Goal: Task Accomplishment & Management: Manage account settings

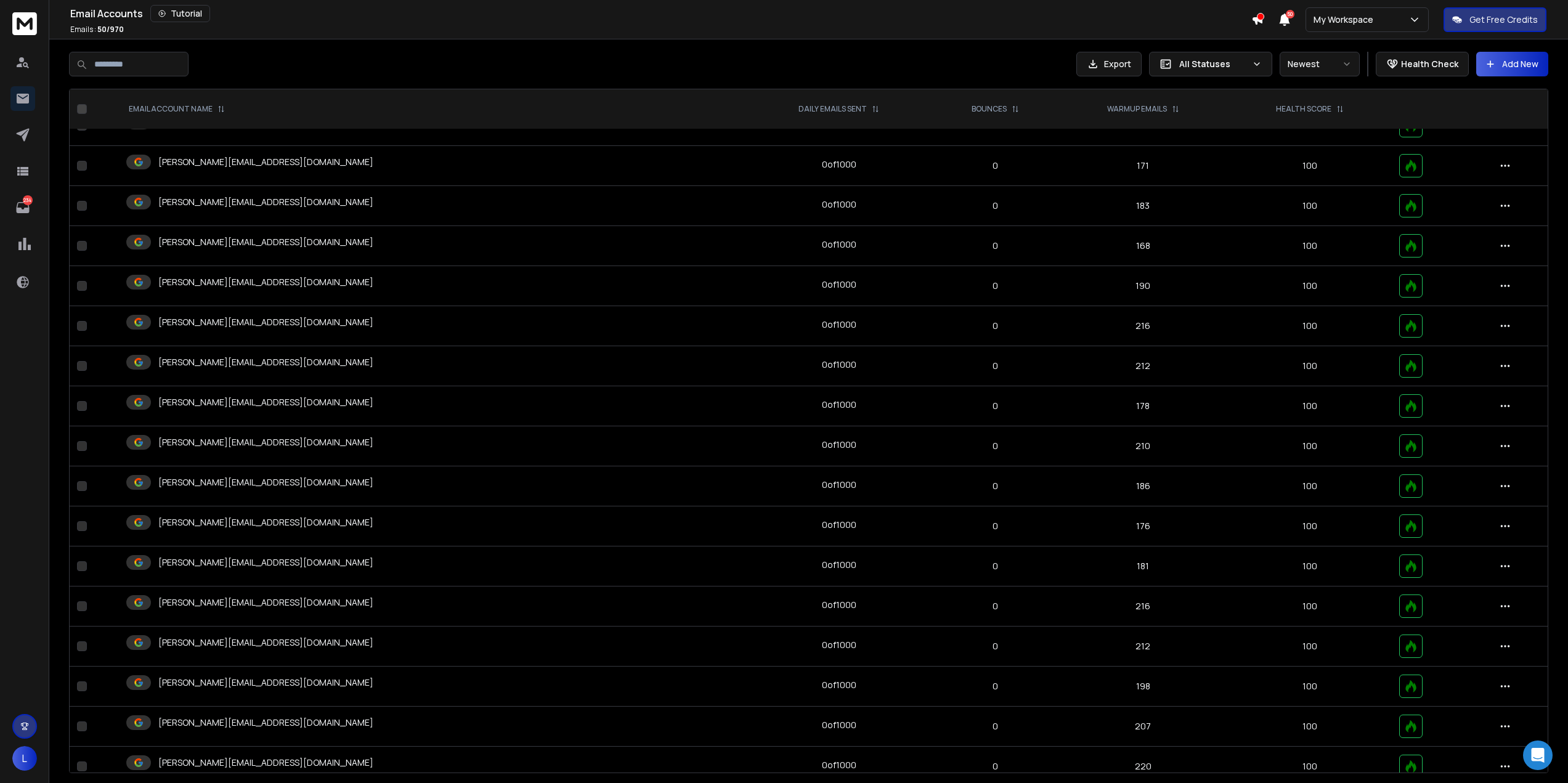
scroll to position [616, 0]
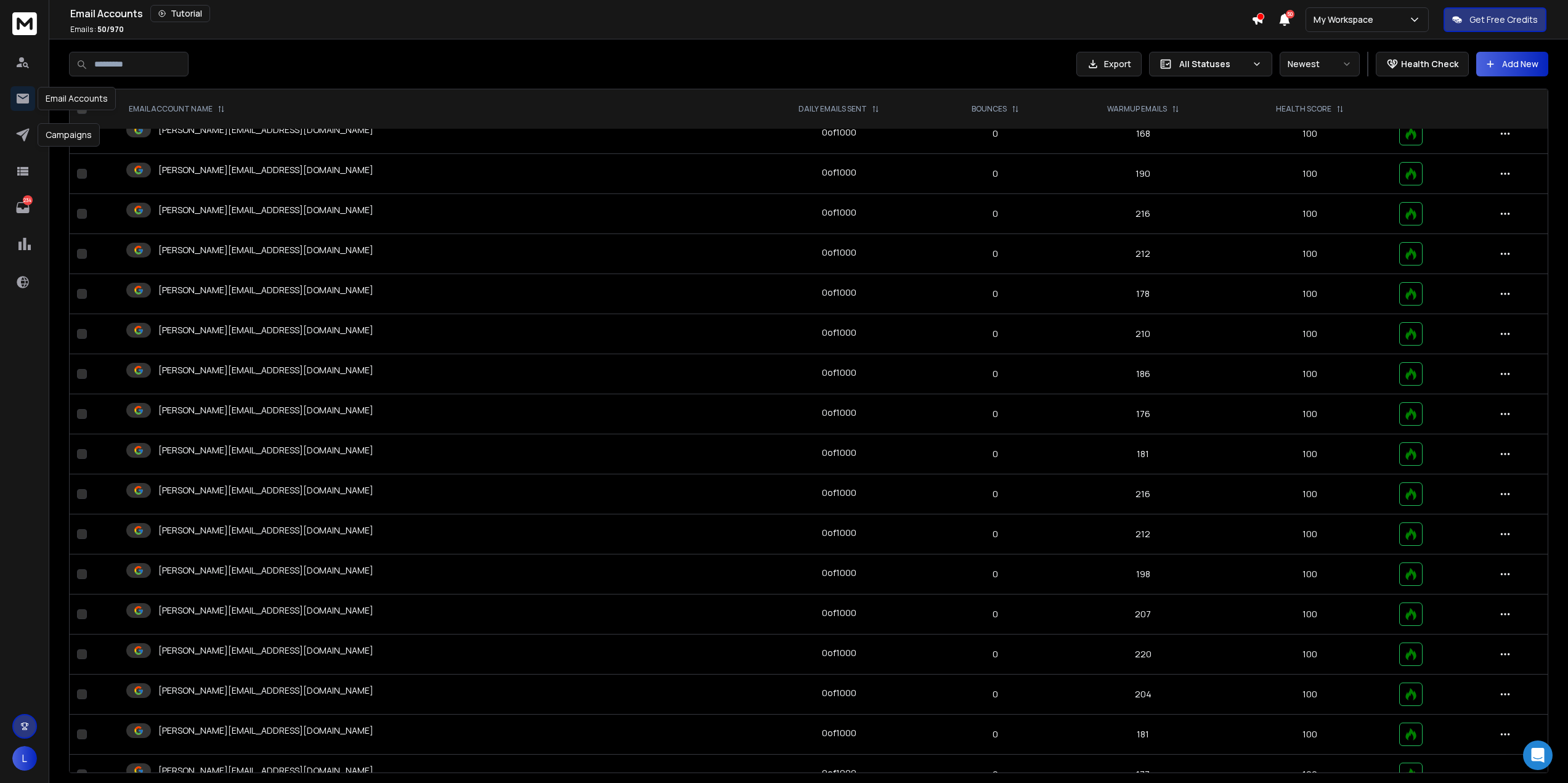
click at [23, 156] on div "234" at bounding box center [24, 174] width 28 height 249
click at [23, 135] on icon at bounding box center [22, 135] width 15 height 15
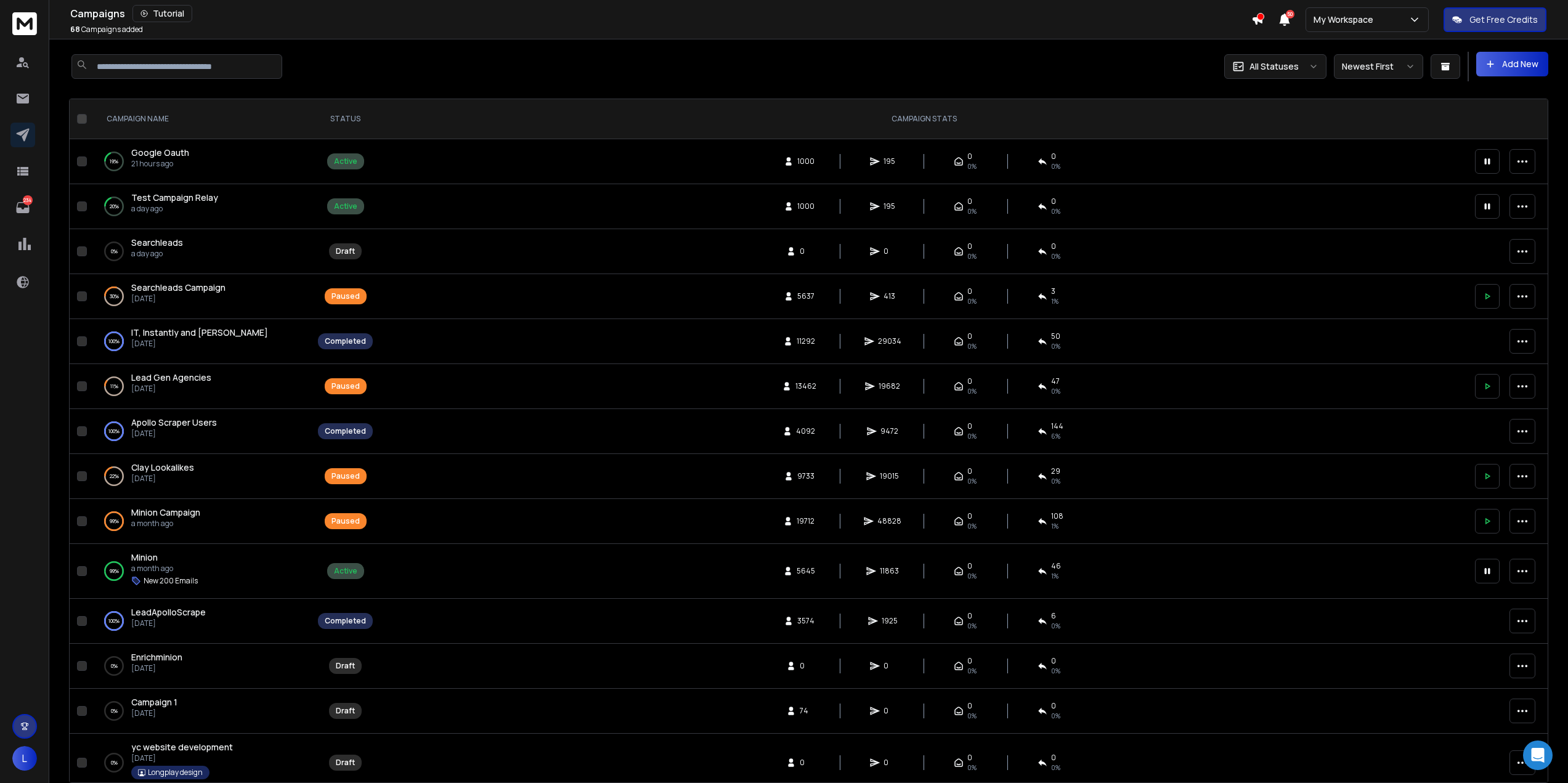
click at [172, 159] on p "21 hours ago" at bounding box center [160, 164] width 58 height 10
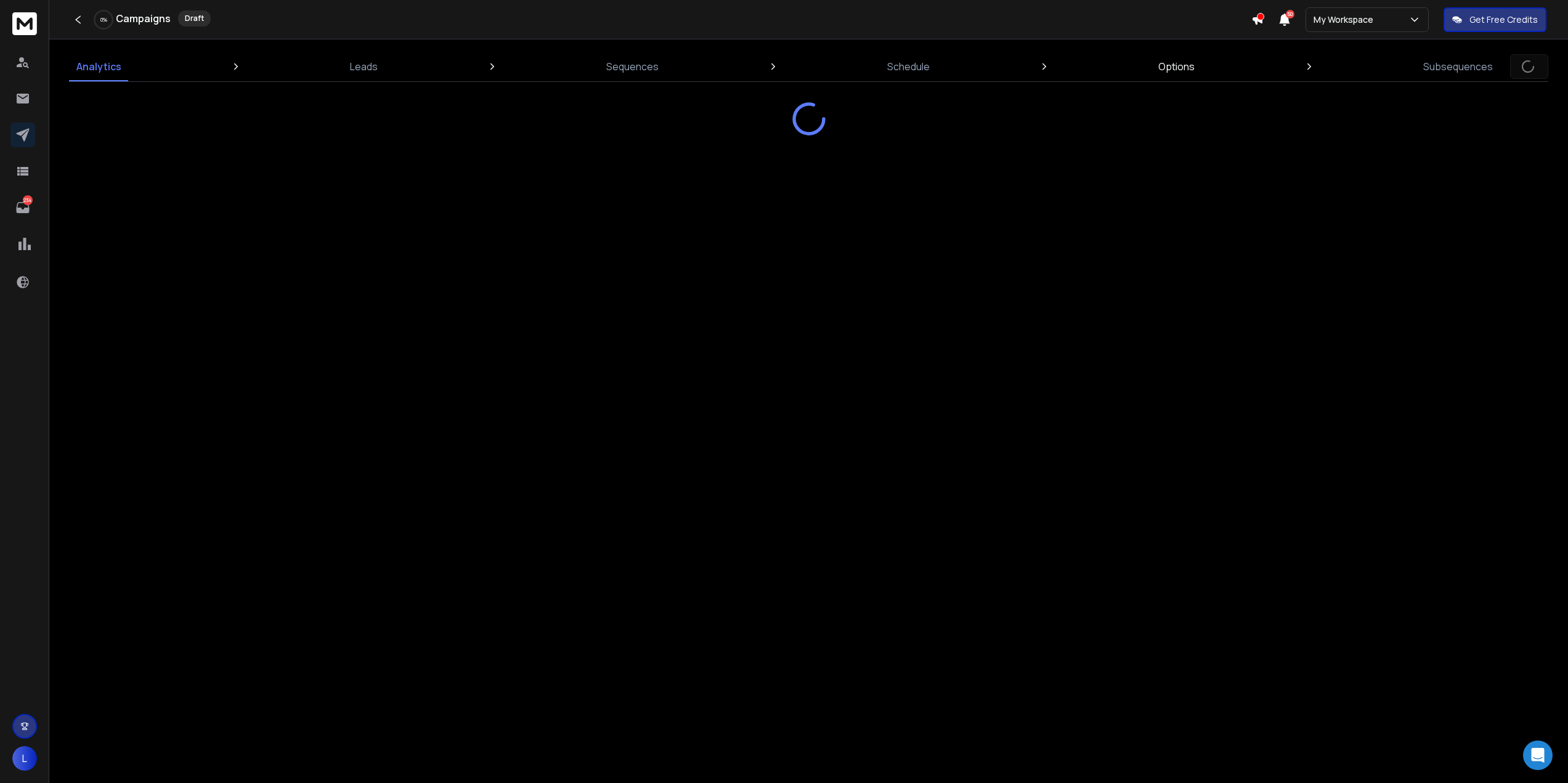
click at [1160, 68] on p "Options" at bounding box center [1176, 66] width 36 height 15
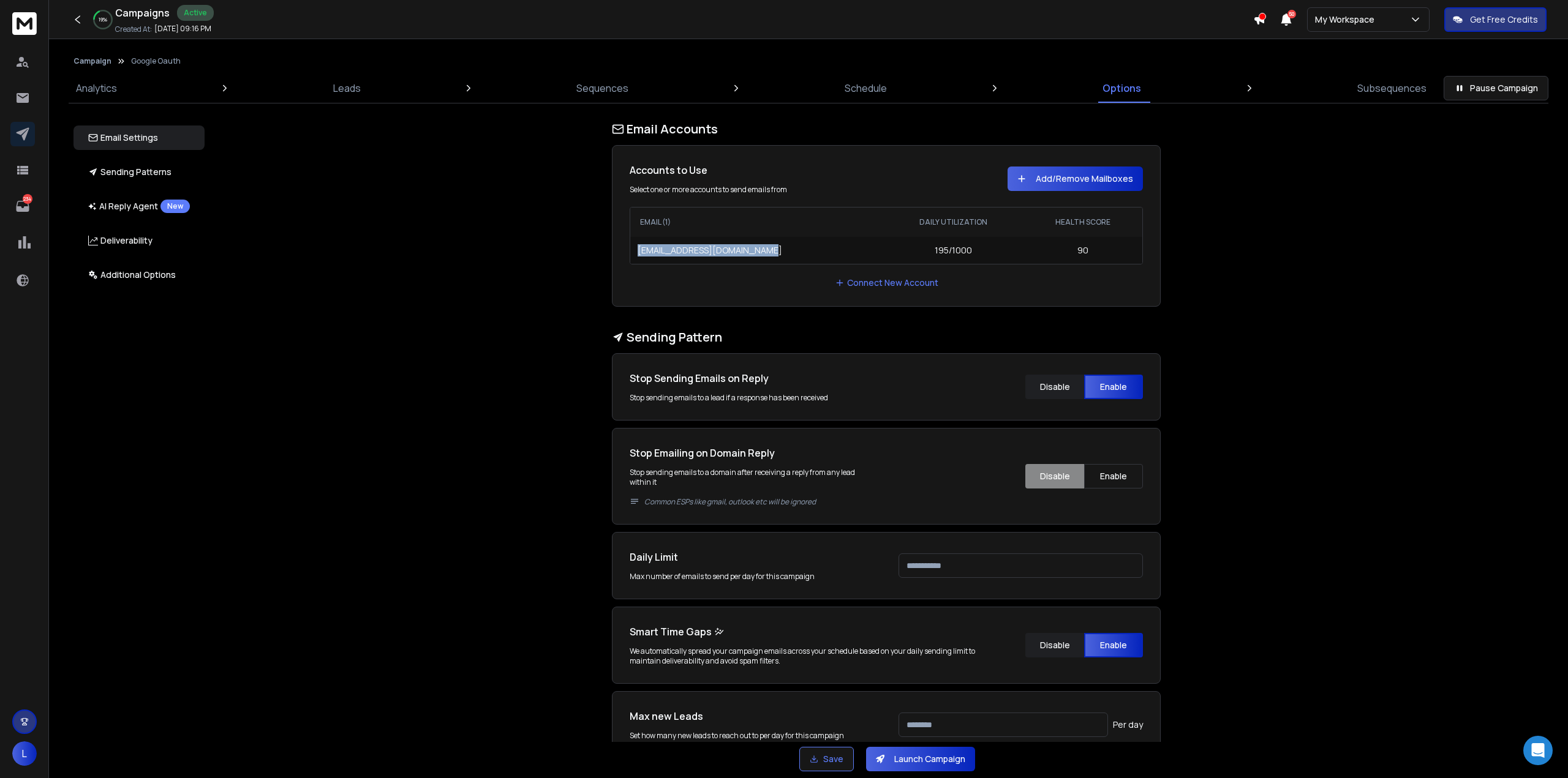
copy p "lea.cook@proenrichment.info"
drag, startPoint x: 765, startPoint y: 245, endPoint x: 631, endPoint y: 257, distance: 134.5
click at [631, 257] on td "lea.cook@proenrichment.info" at bounding box center [757, 251] width 253 height 27
click at [30, 99] on link at bounding box center [23, 98] width 24 height 24
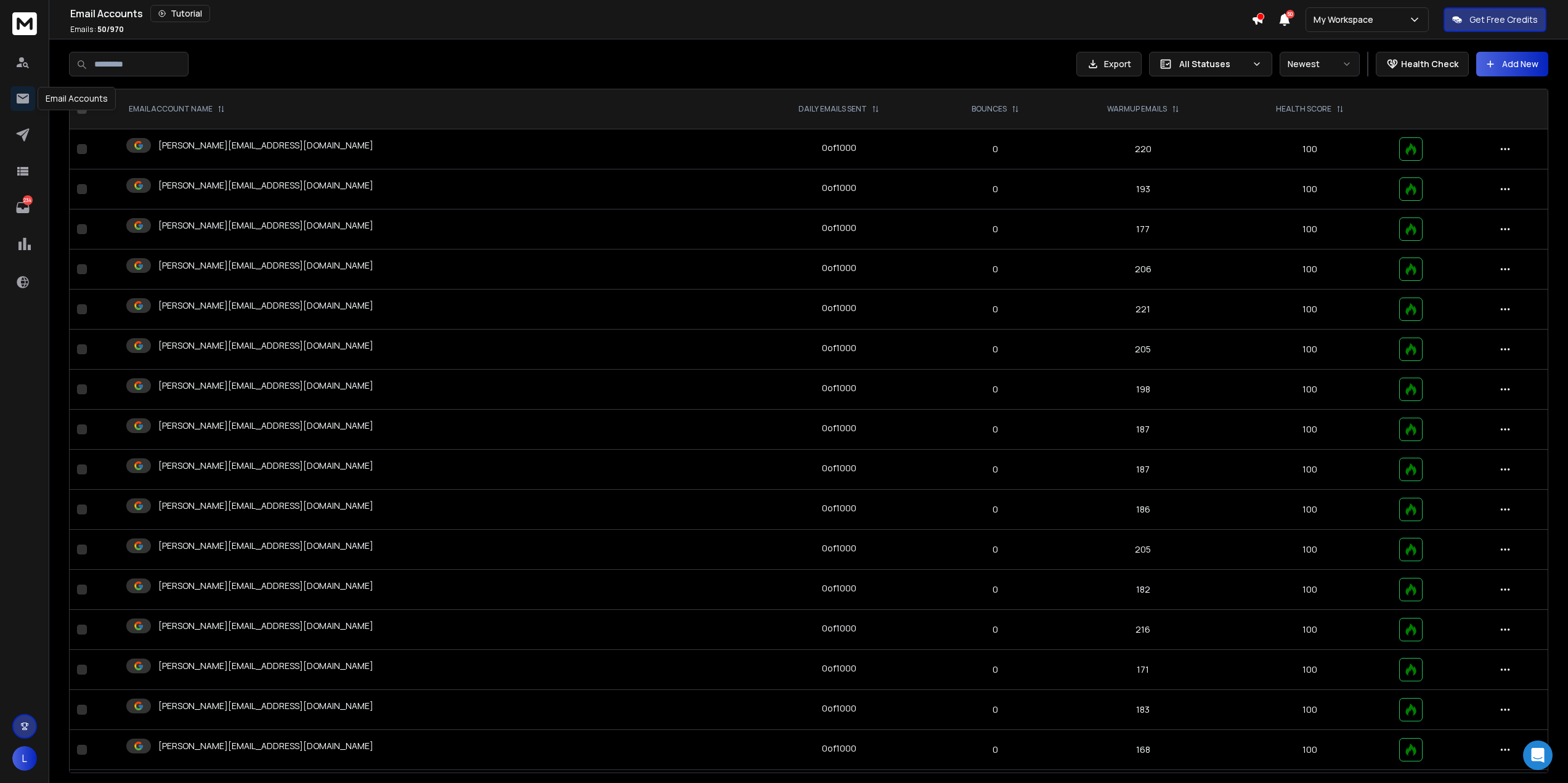
click at [161, 55] on input at bounding box center [129, 64] width 120 height 24
paste input "**********"
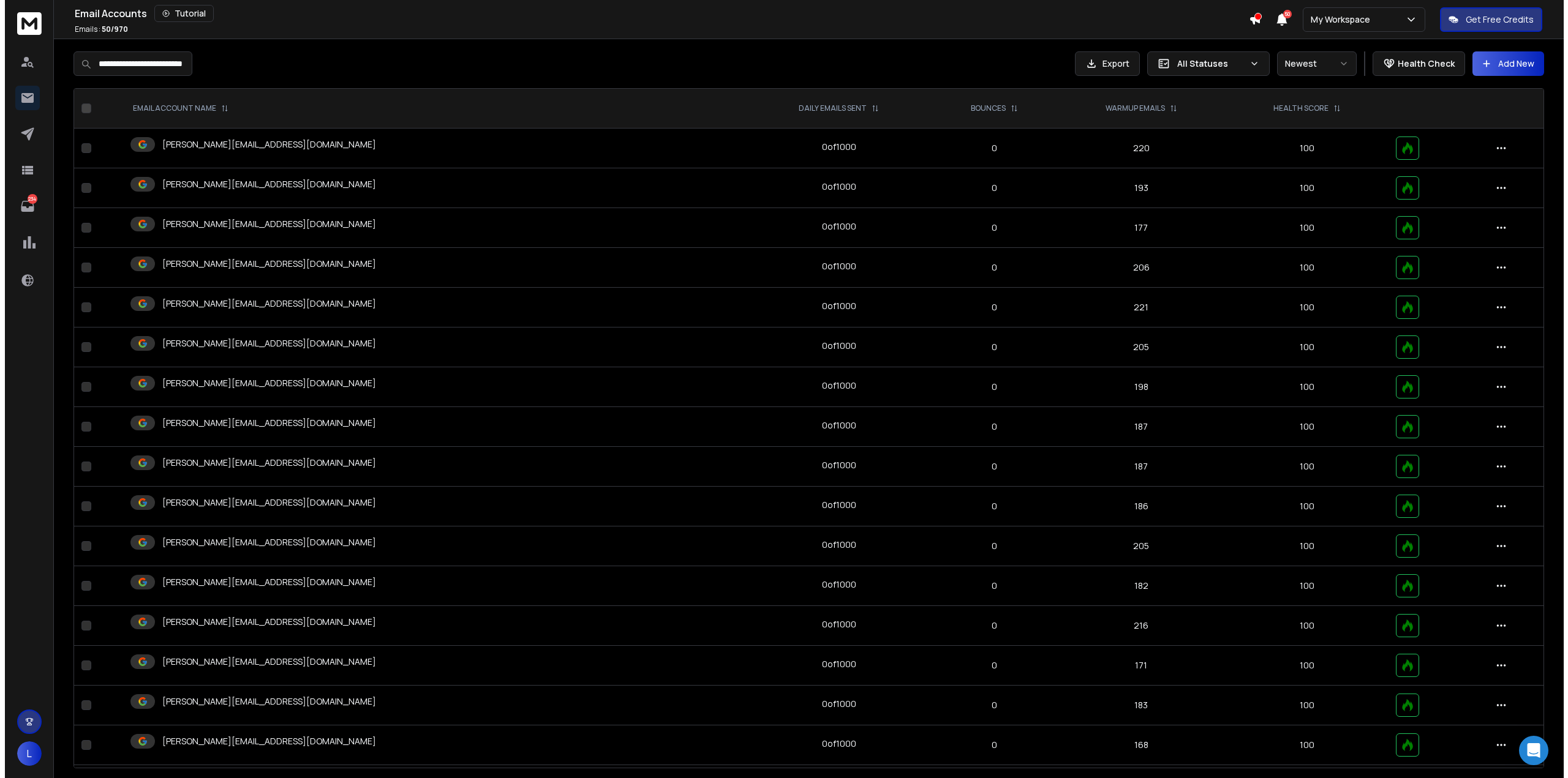
scroll to position [0, 18]
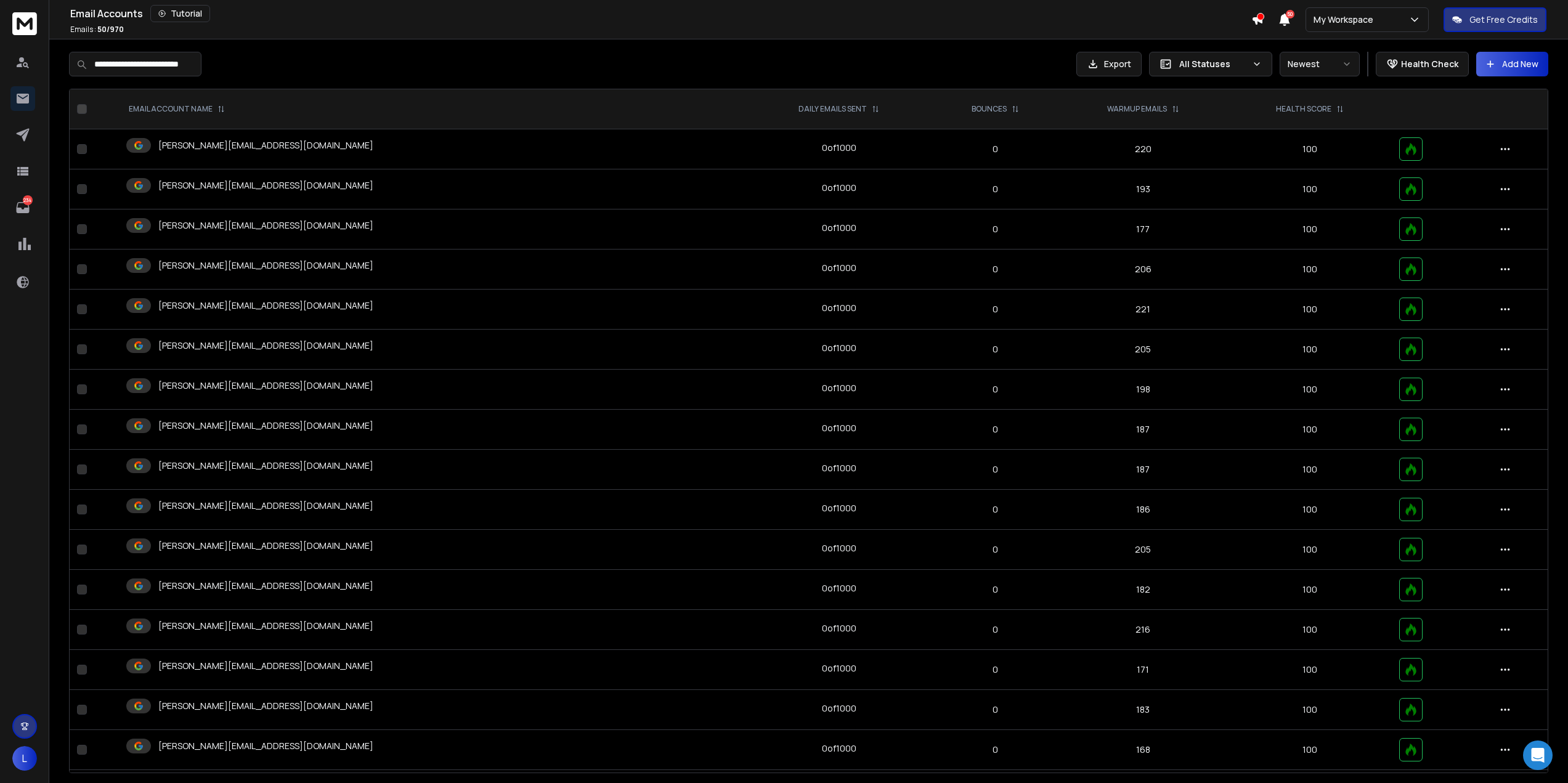
type input "**********"
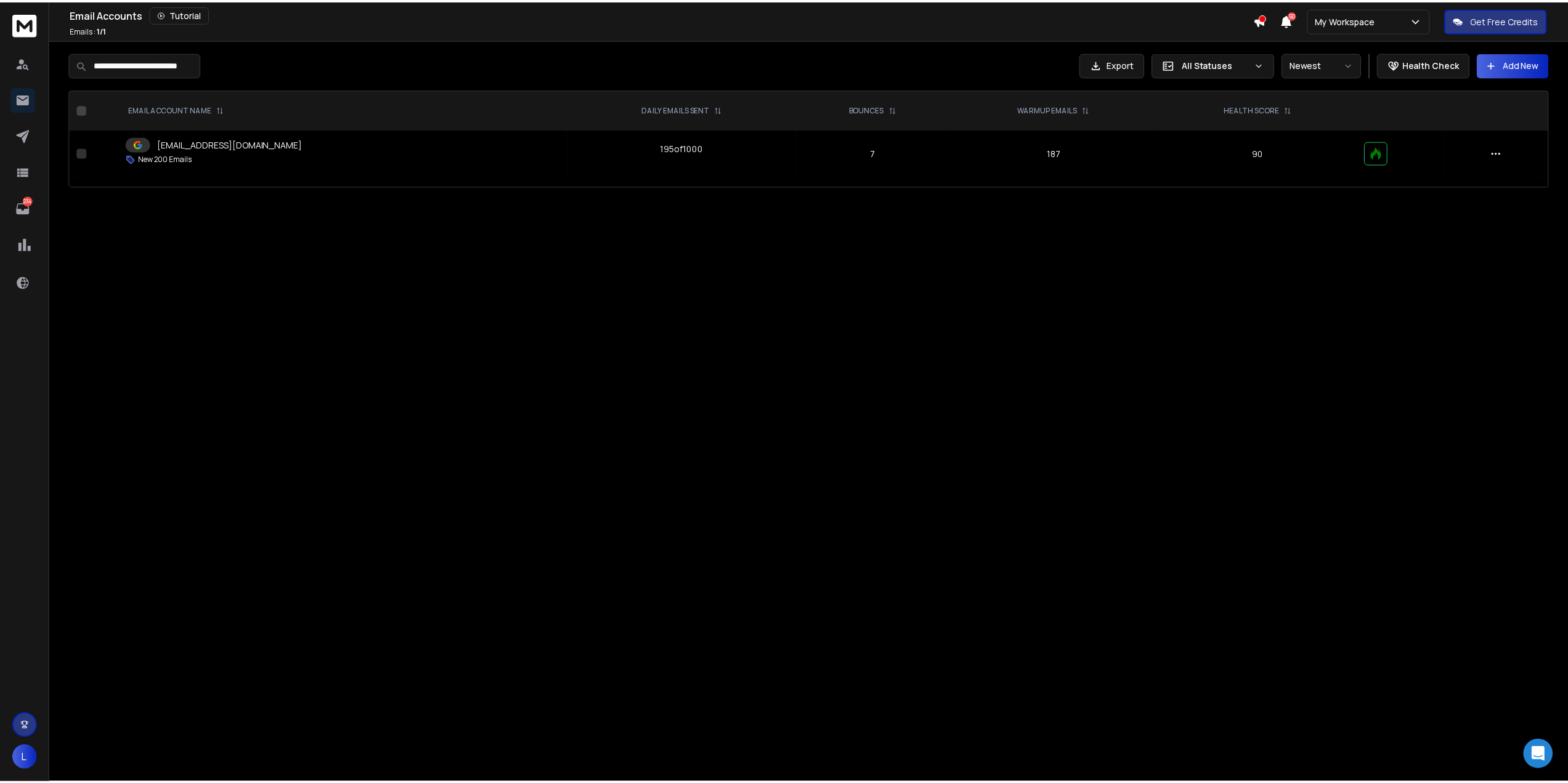
scroll to position [0, 0]
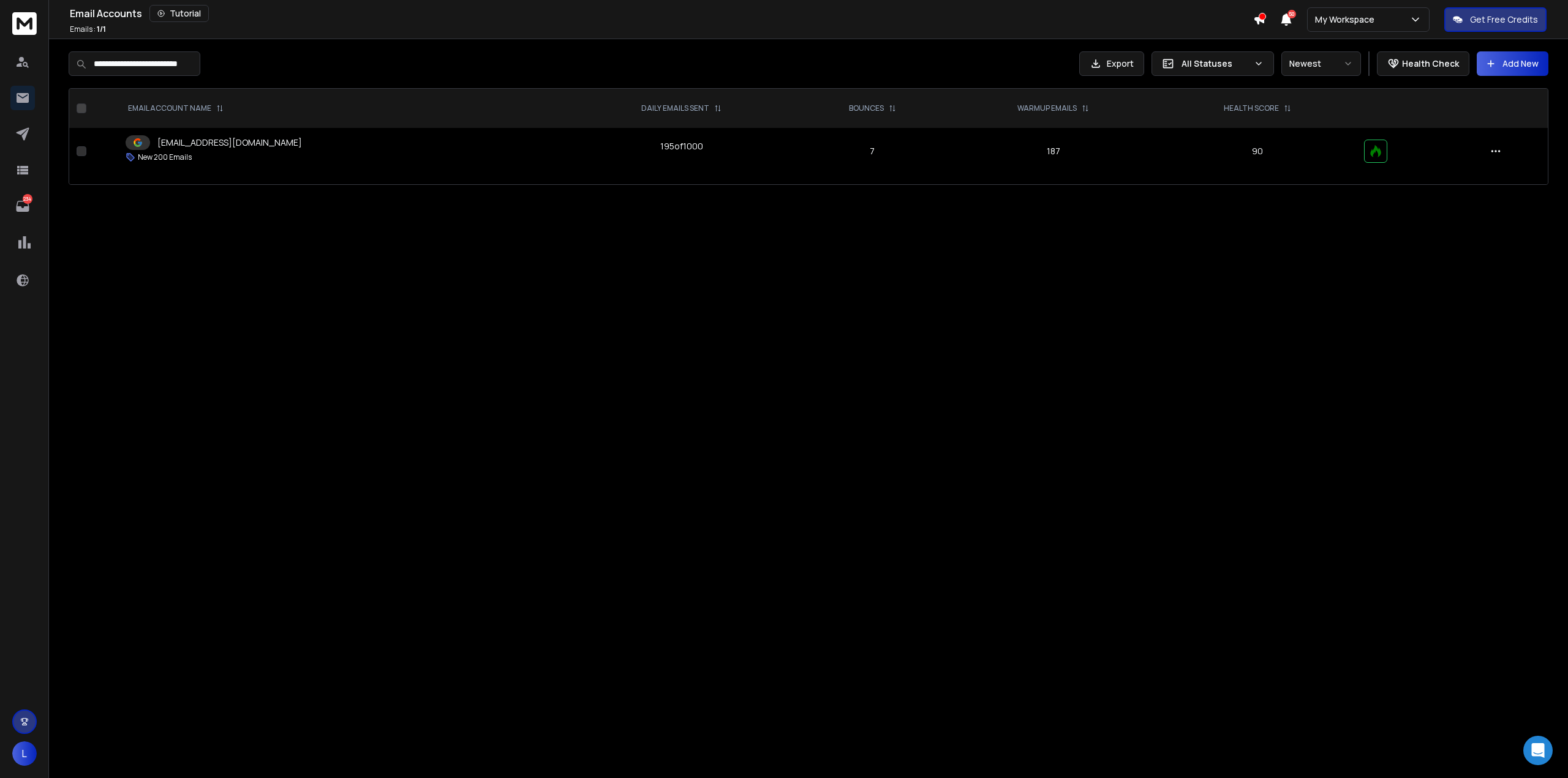
click at [290, 61] on div "**********" at bounding box center [570, 64] width 1003 height 24
click at [1495, 155] on icon at bounding box center [1495, 151] width 11 height 11
click at [1496, 188] on div "Mailbox Settings" at bounding box center [1494, 196] width 95 height 19
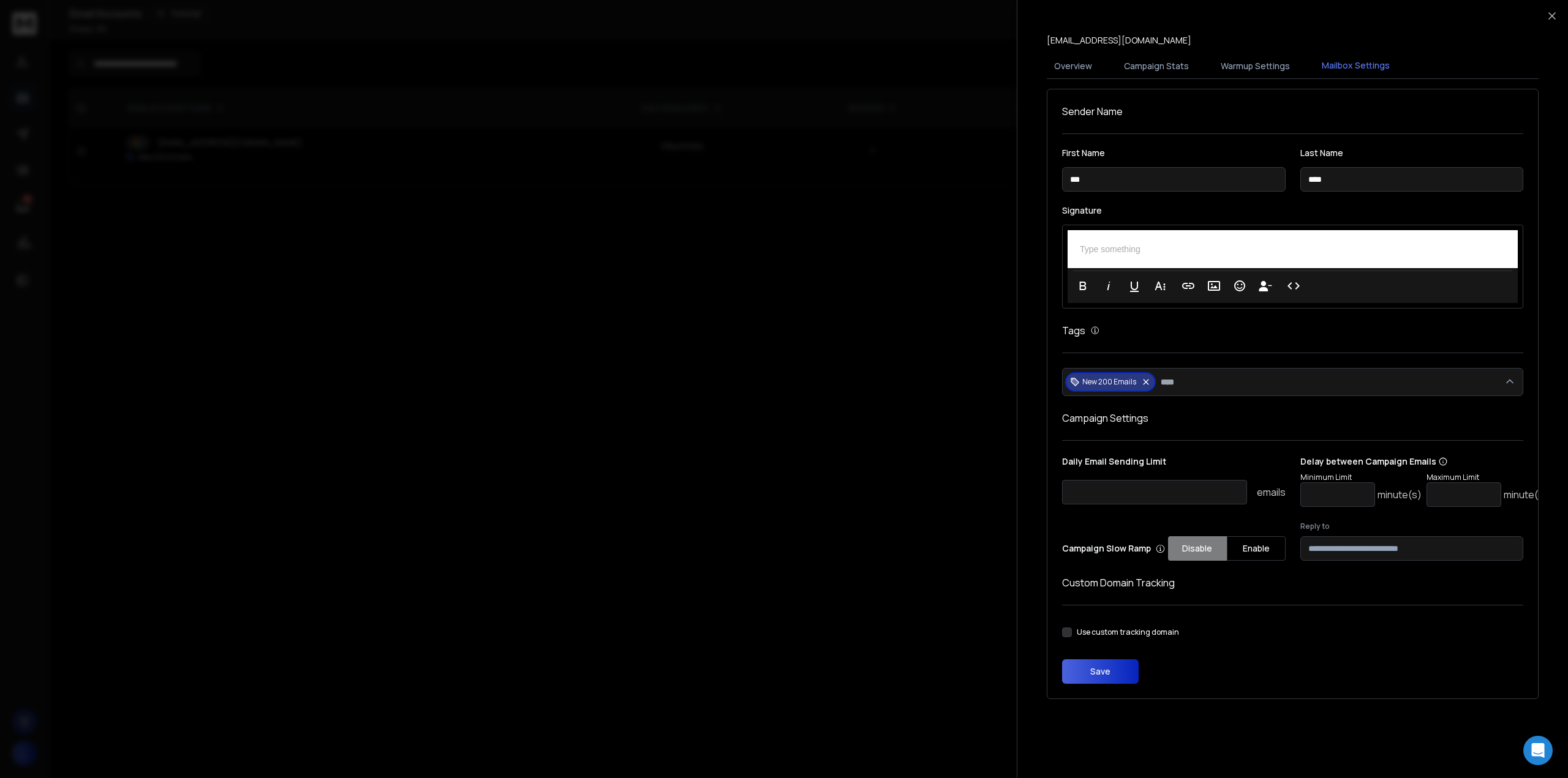
click at [1347, 480] on p "Minimum Limit" at bounding box center [1360, 477] width 121 height 10
drag, startPoint x: 1347, startPoint y: 499, endPoint x: 1083, endPoint y: 512, distance: 264.3
click at [1083, 512] on div "Daily Email Sending Limit **** emails Delay between Campaign Emails Minimum Lim…" at bounding box center [1292, 507] width 461 height 105
type input "*"
drag, startPoint x: 1463, startPoint y: 499, endPoint x: 1369, endPoint y: 491, distance: 94.3
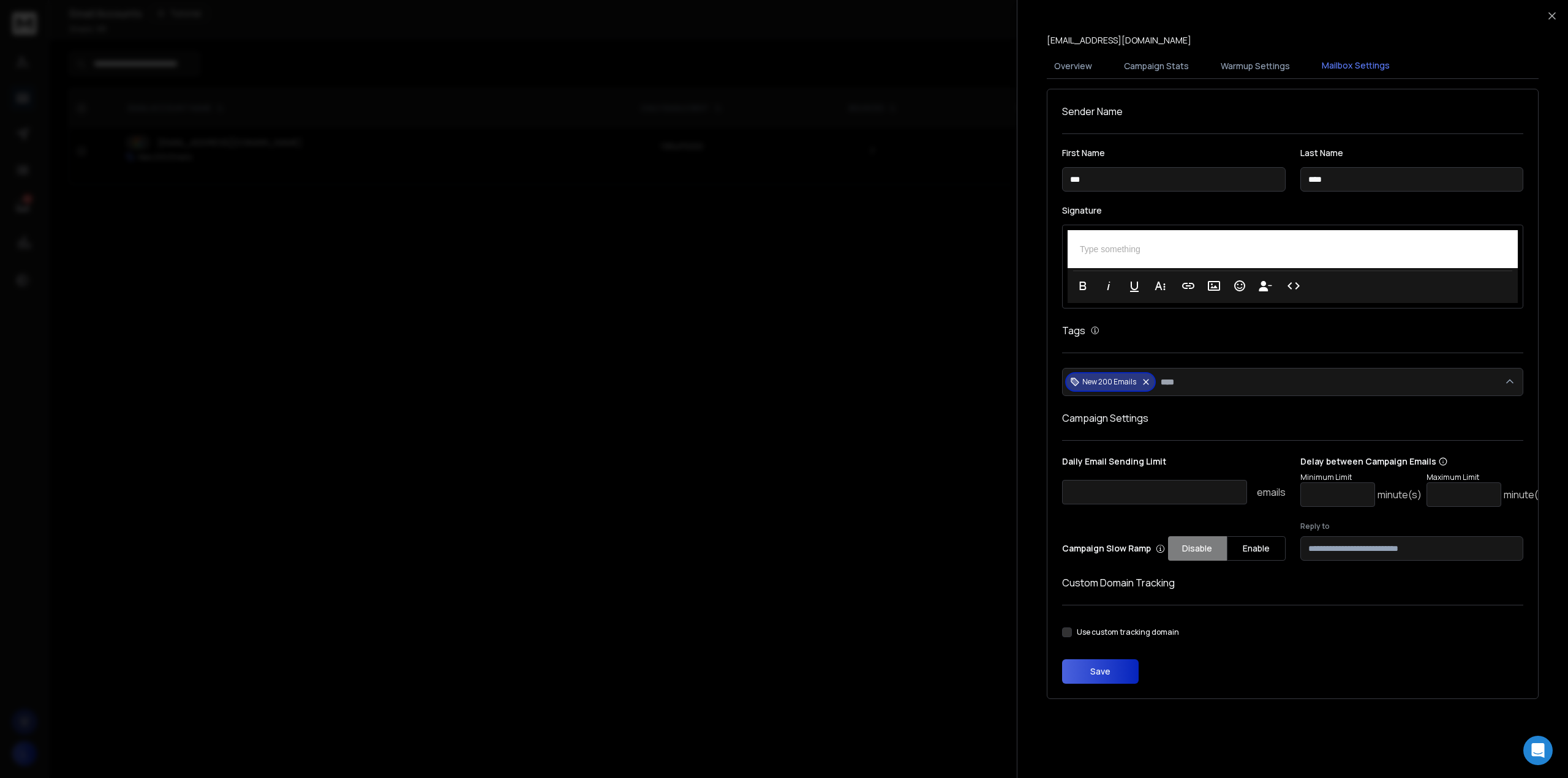
click at [1369, 491] on div "Minimum Limit * minute(s) Maximum Limit * minute(s)" at bounding box center [1424, 490] width 248 height 34
type input "*"
click at [1109, 686] on div "Sender Name First Name *** Last Name **** Signature Type something Clear Format…" at bounding box center [1292, 394] width 492 height 611
click at [1107, 671] on button "Save" at bounding box center [1100, 671] width 77 height 24
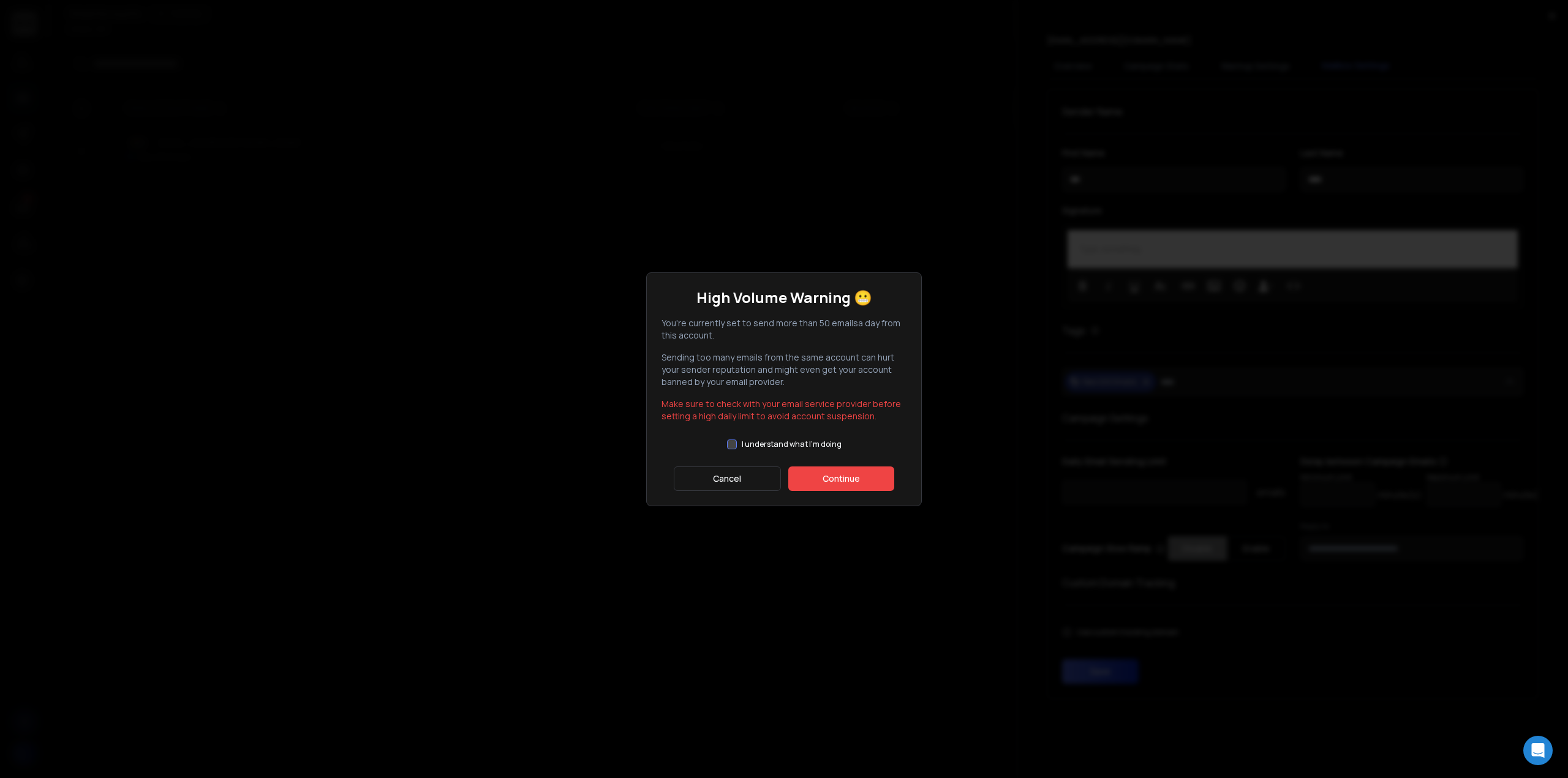
click at [735, 445] on button "I understand what I'm doing" at bounding box center [732, 444] width 10 height 10
click at [738, 474] on button "Cancel" at bounding box center [727, 479] width 107 height 24
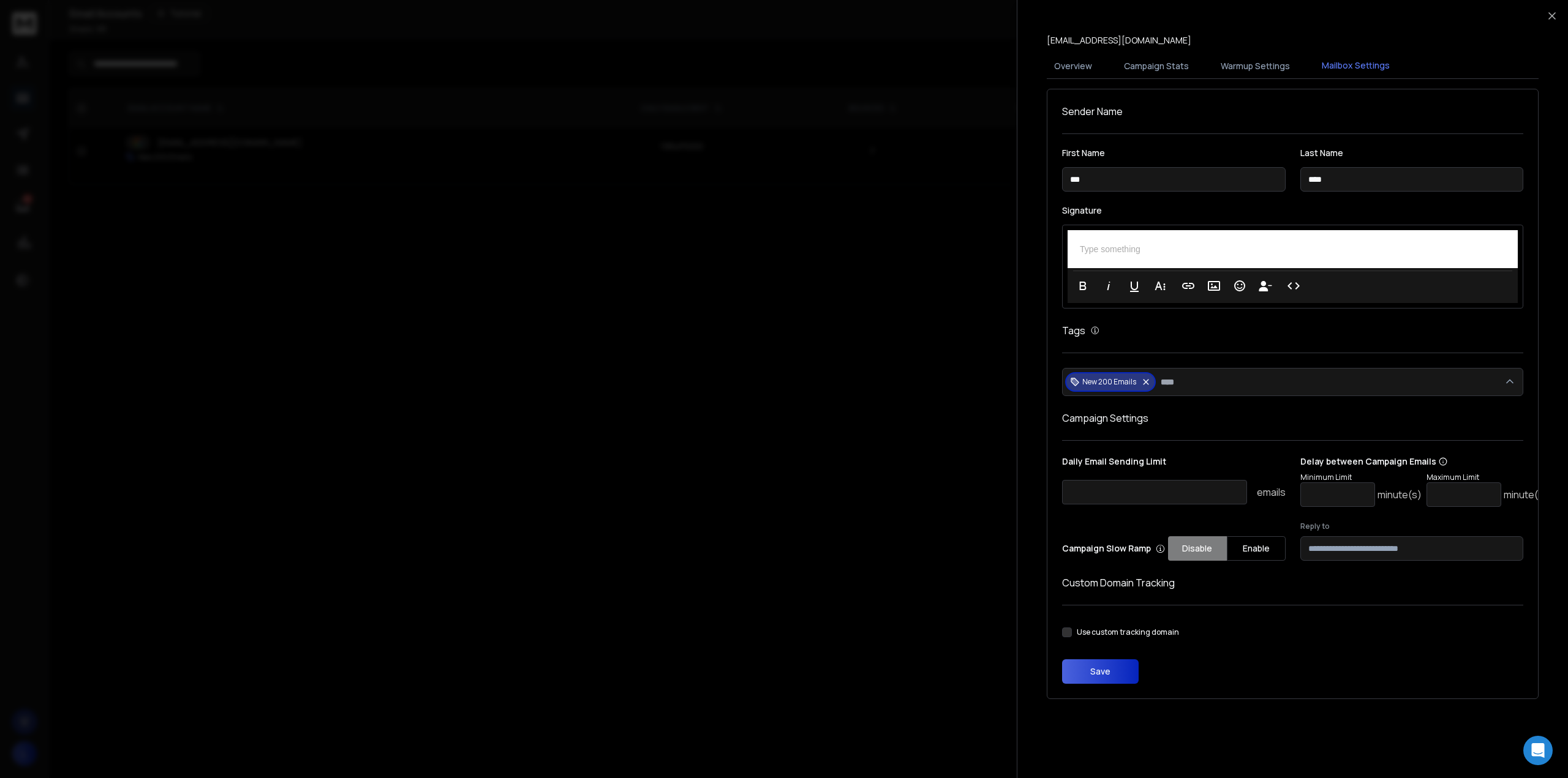
click at [1124, 674] on button "Save" at bounding box center [1100, 671] width 77 height 24
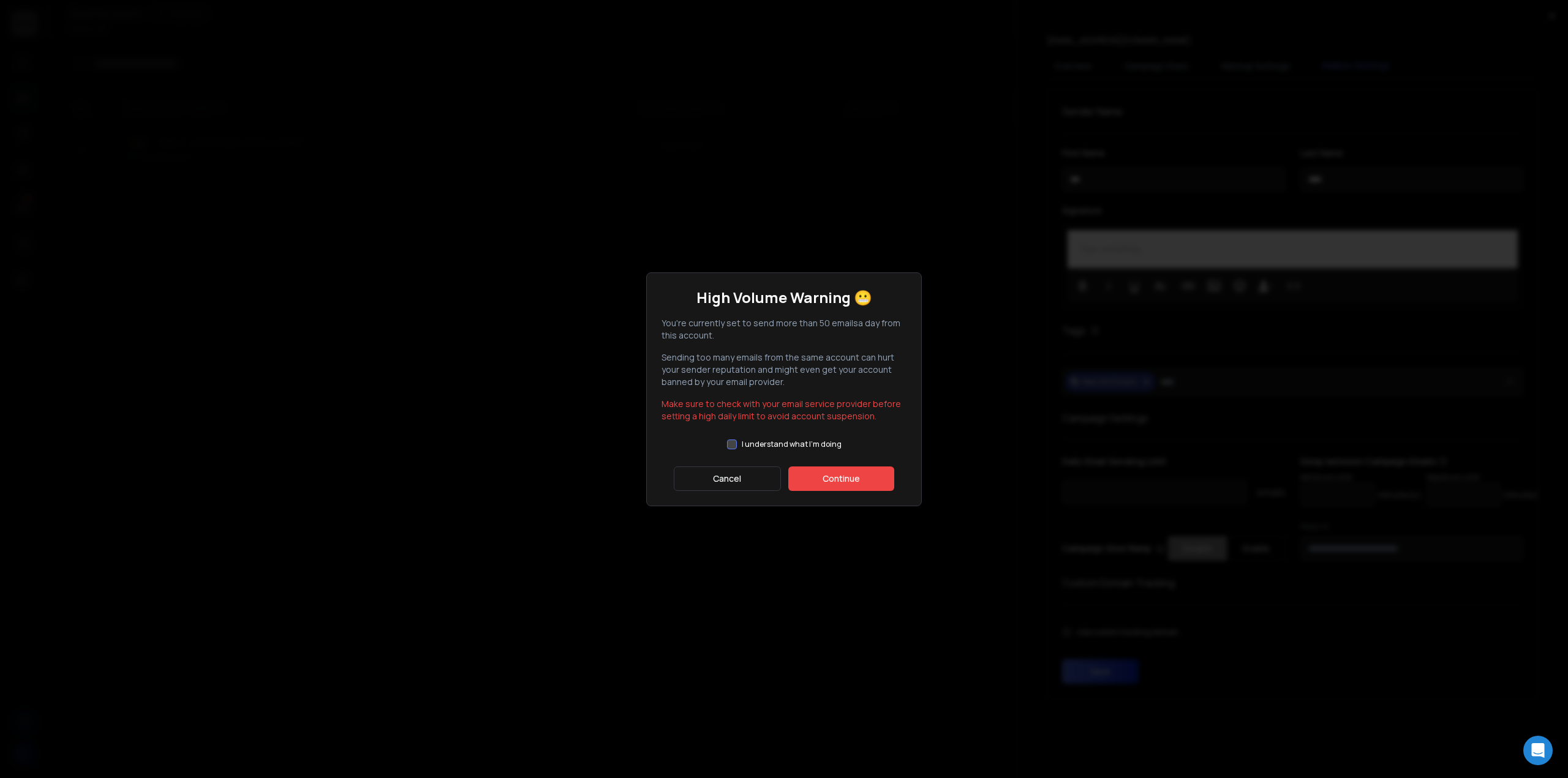
click at [796, 437] on div "I understand what I'm doing" at bounding box center [784, 444] width 115 height 24
click at [802, 447] on label "I understand what I'm doing" at bounding box center [791, 444] width 100 height 10
click at [725, 444] on div "High Volume Warning 😬 You're currently set to send more than 50 emails a day fr…" at bounding box center [783, 389] width 274 height 233
click at [730, 446] on button "I understand what I'm doing" at bounding box center [732, 444] width 10 height 10
click at [836, 481] on button "Continue" at bounding box center [841, 479] width 106 height 24
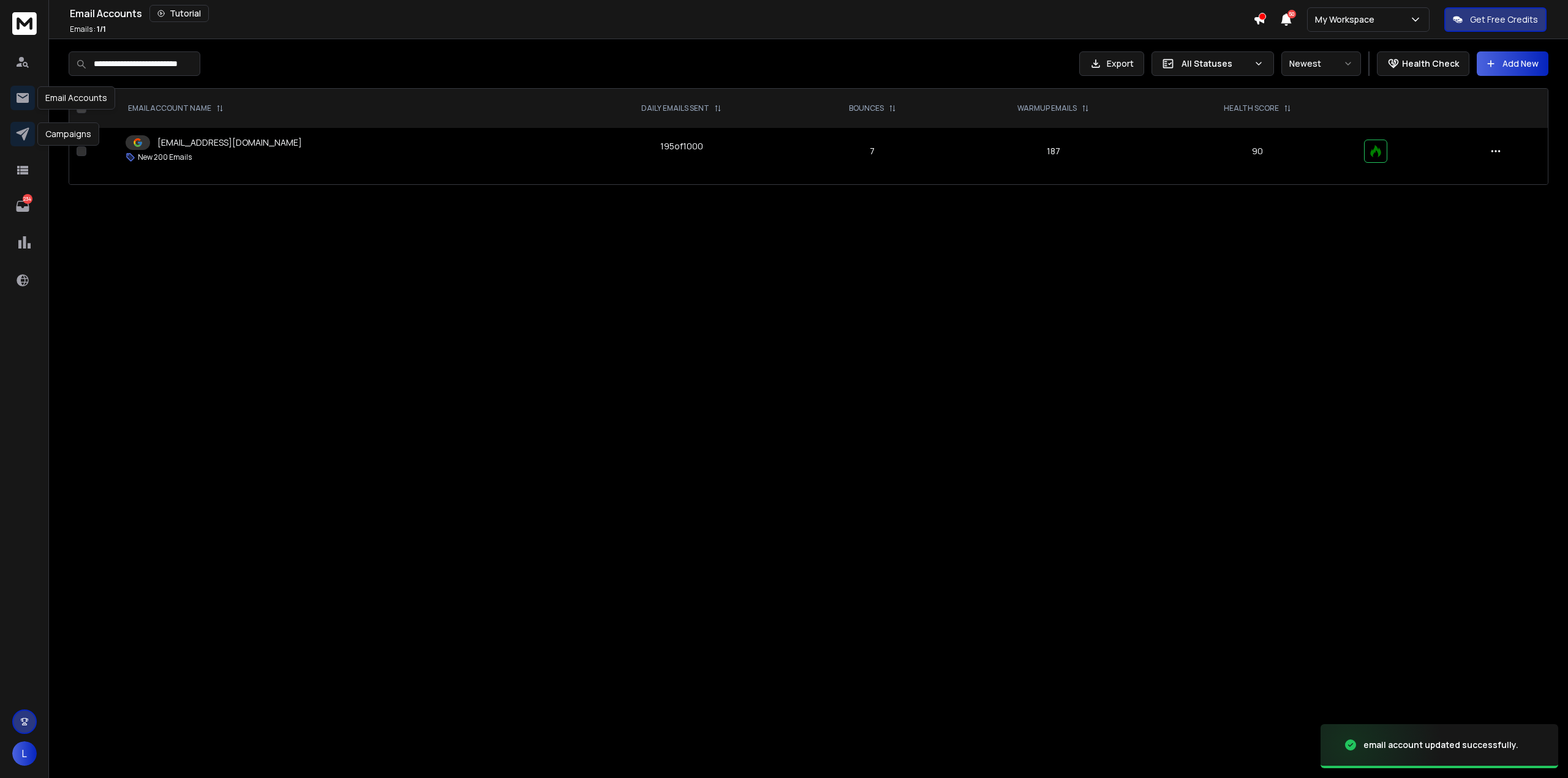
click at [21, 141] on icon at bounding box center [22, 134] width 15 height 15
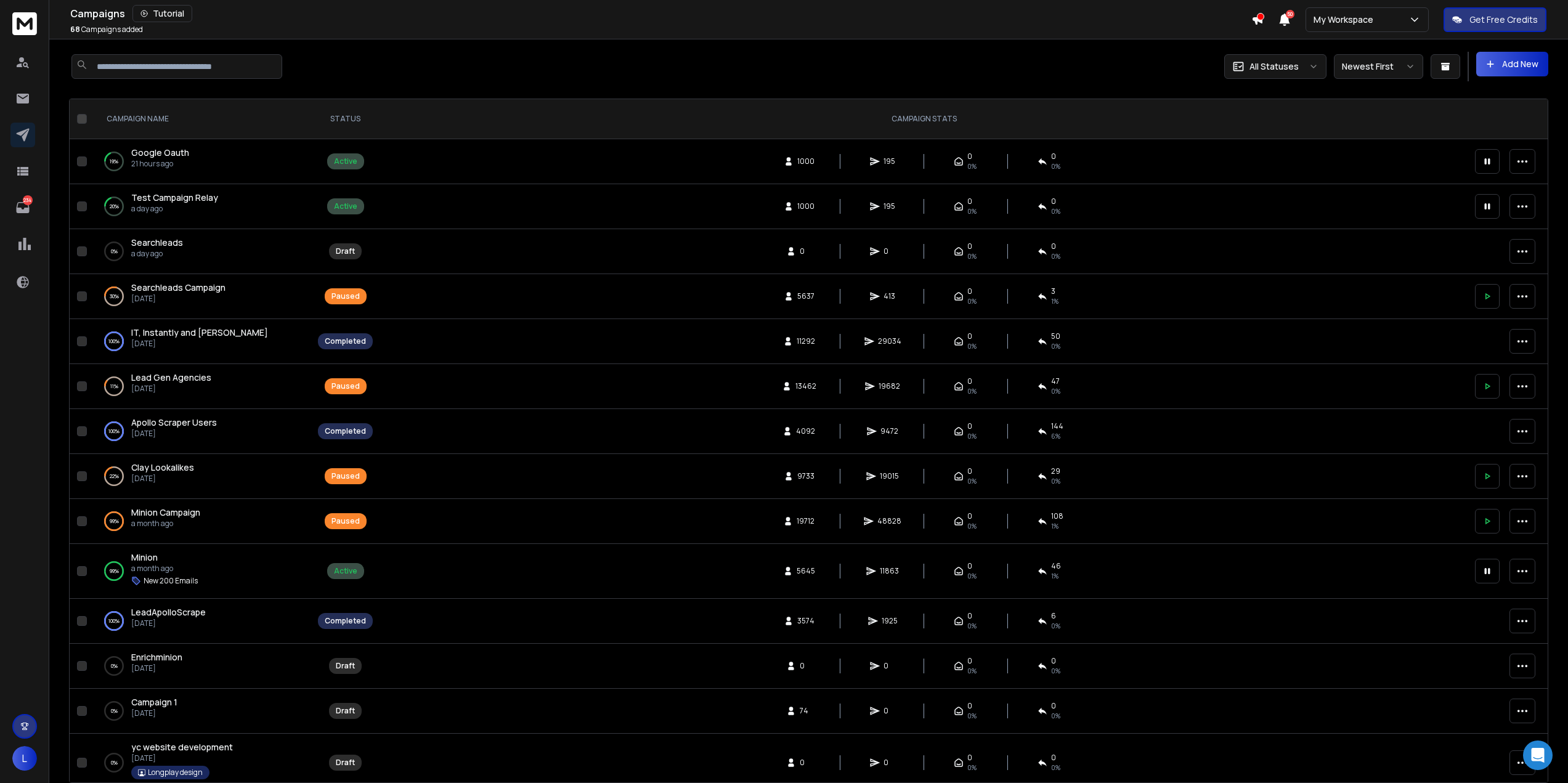
click at [148, 202] on span "Test Campaign Relay" at bounding box center [174, 197] width 87 height 12
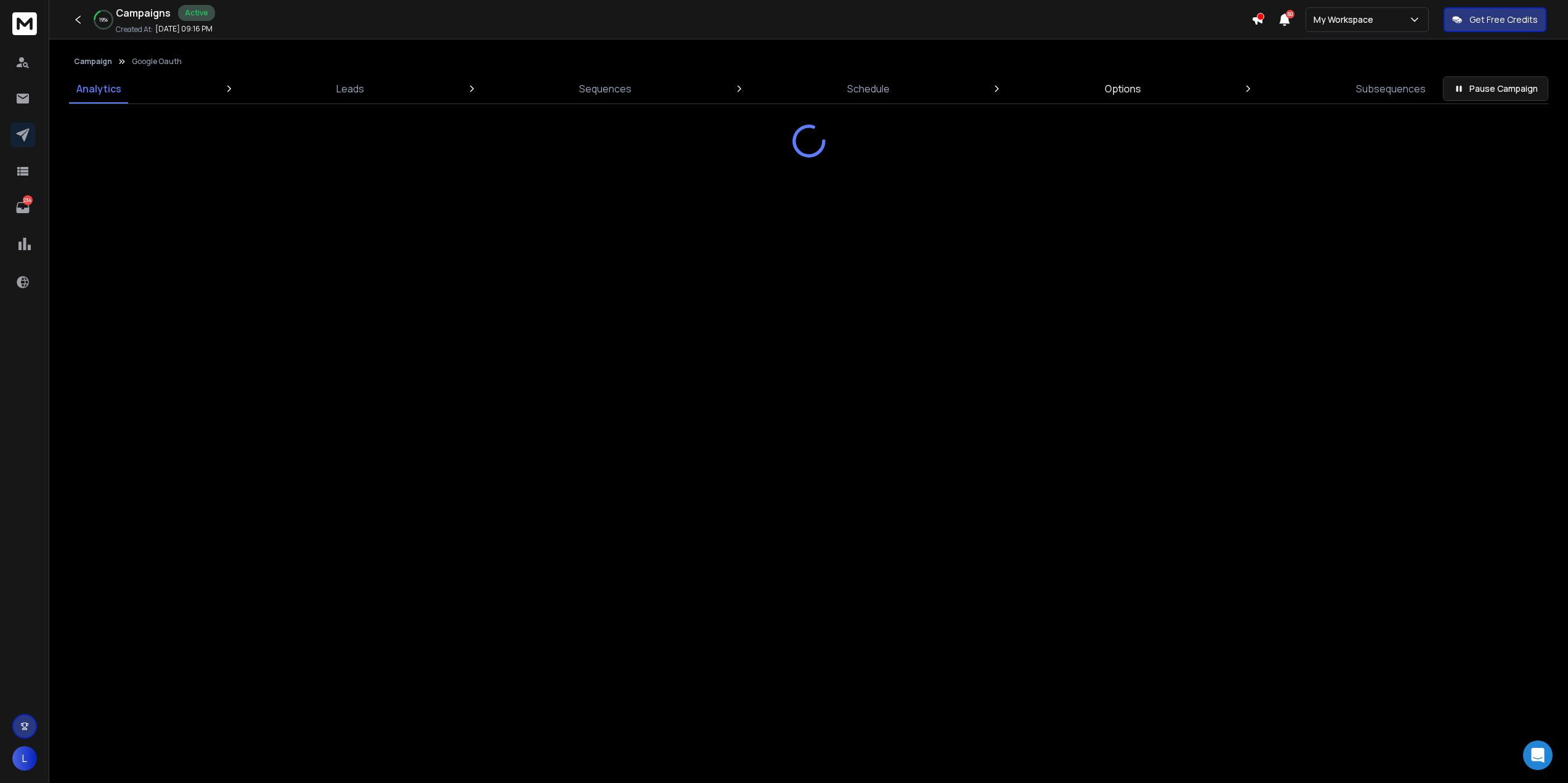
click at [1147, 84] on link "Options" at bounding box center [1122, 89] width 51 height 30
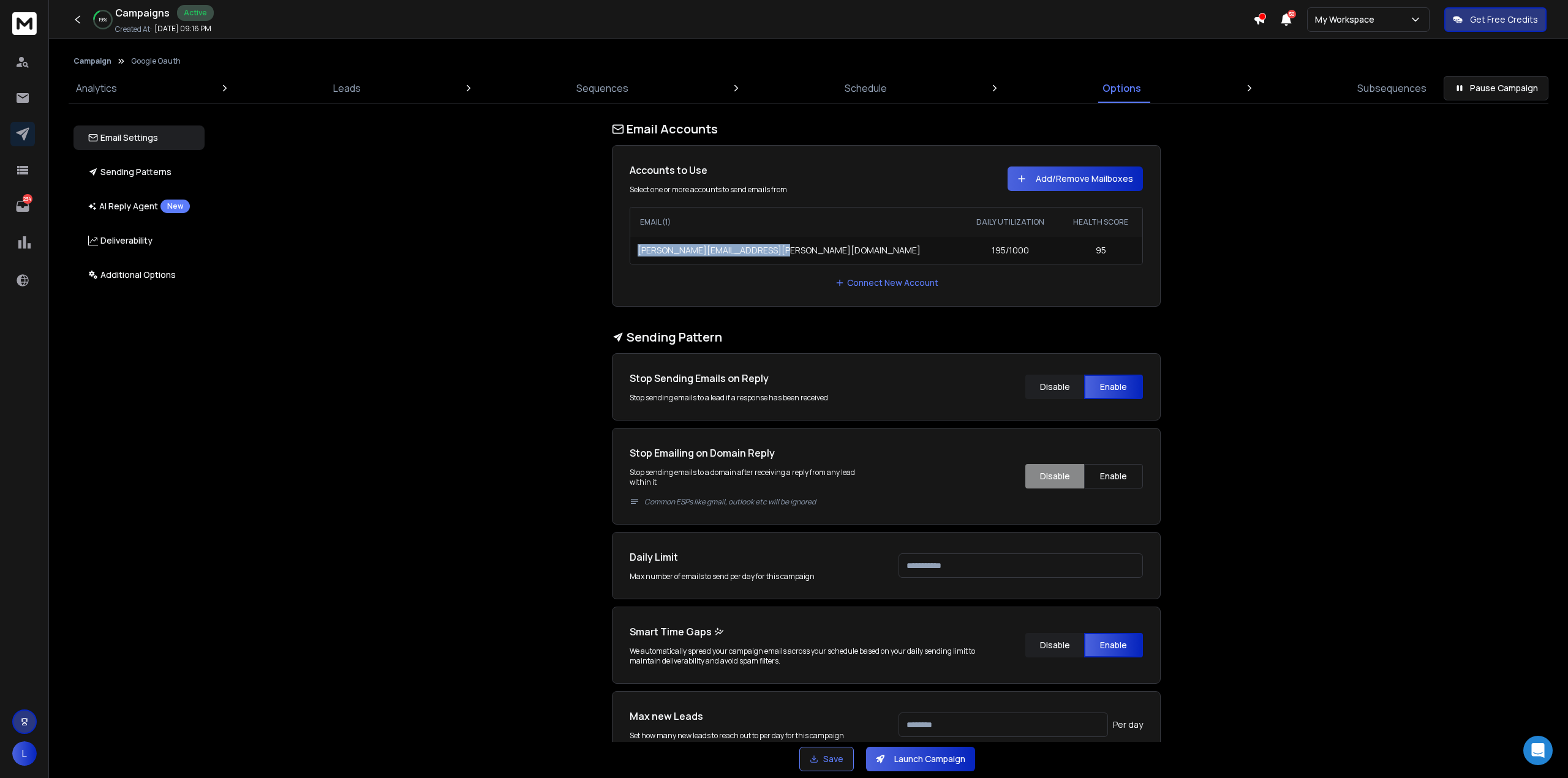
copy p "reese.coleman@enrichmntly.info"
drag, startPoint x: 817, startPoint y: 247, endPoint x: 632, endPoint y: 257, distance: 185.3
click at [632, 257] on td "reese.coleman@enrichmntly.info" at bounding box center [795, 251] width 331 height 27
click at [29, 103] on icon at bounding box center [22, 98] width 15 height 15
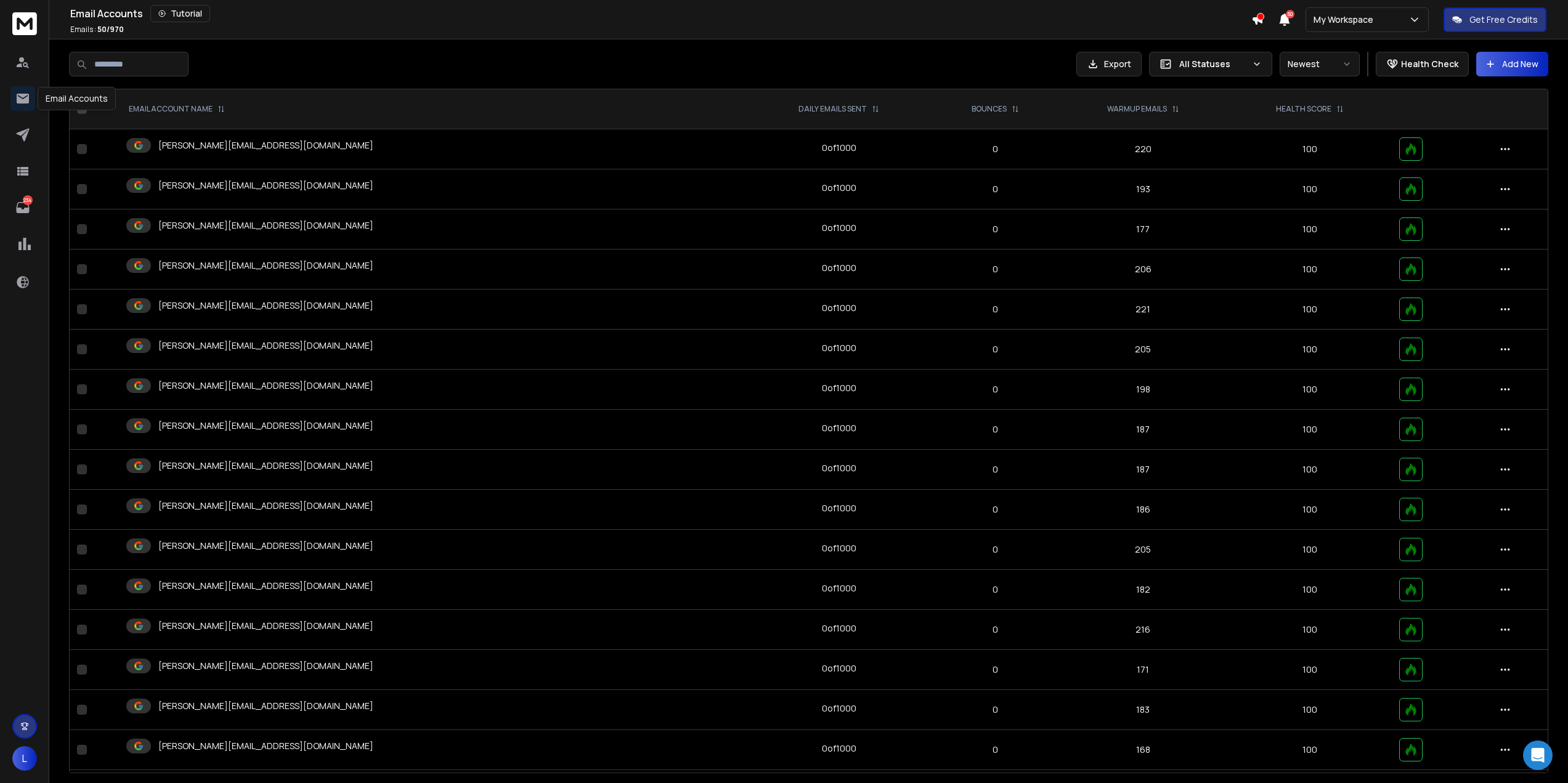
click at [189, 61] on input at bounding box center [129, 64] width 120 height 24
paste input "**********"
type input "**********"
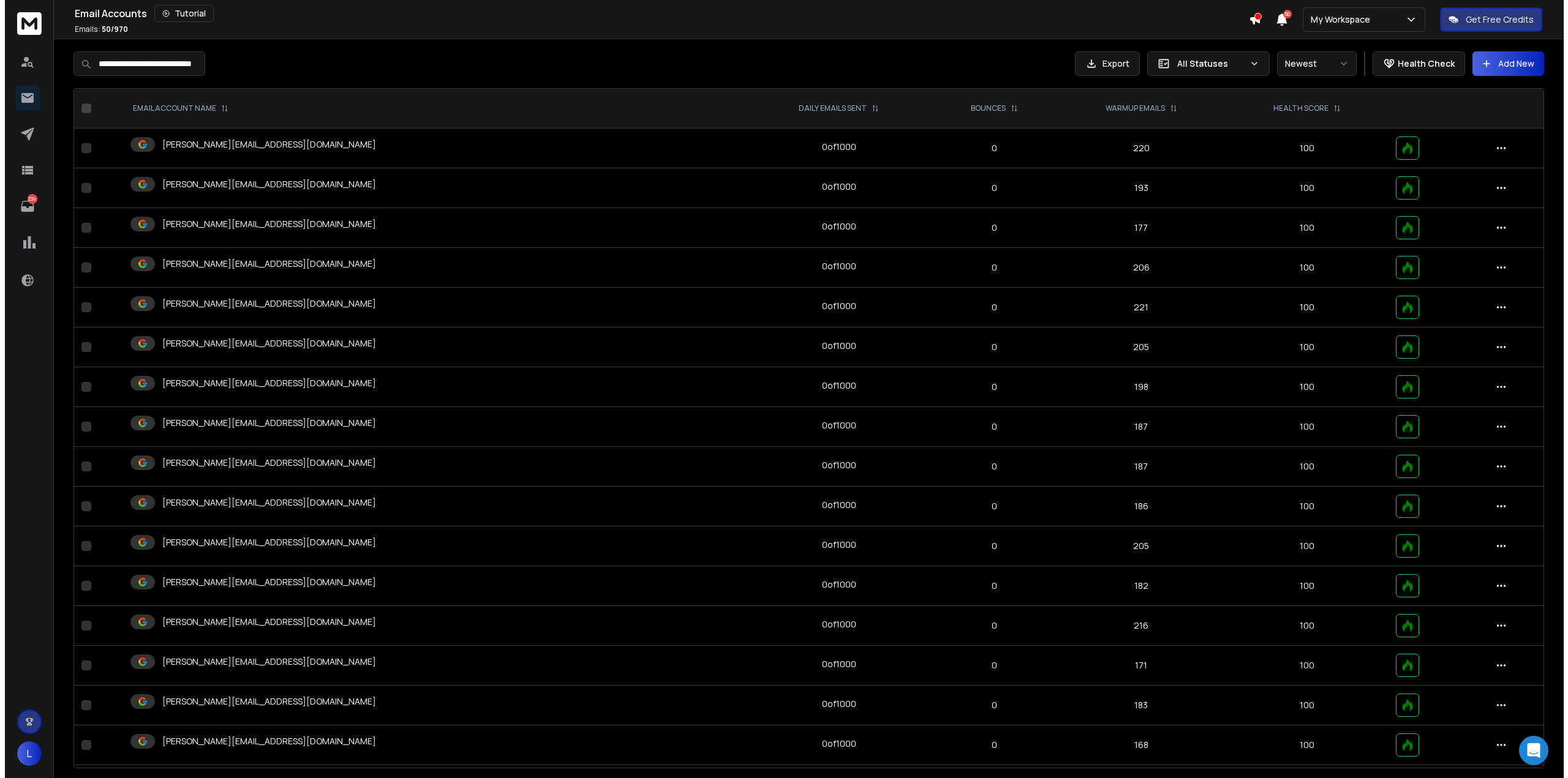
scroll to position [0, 0]
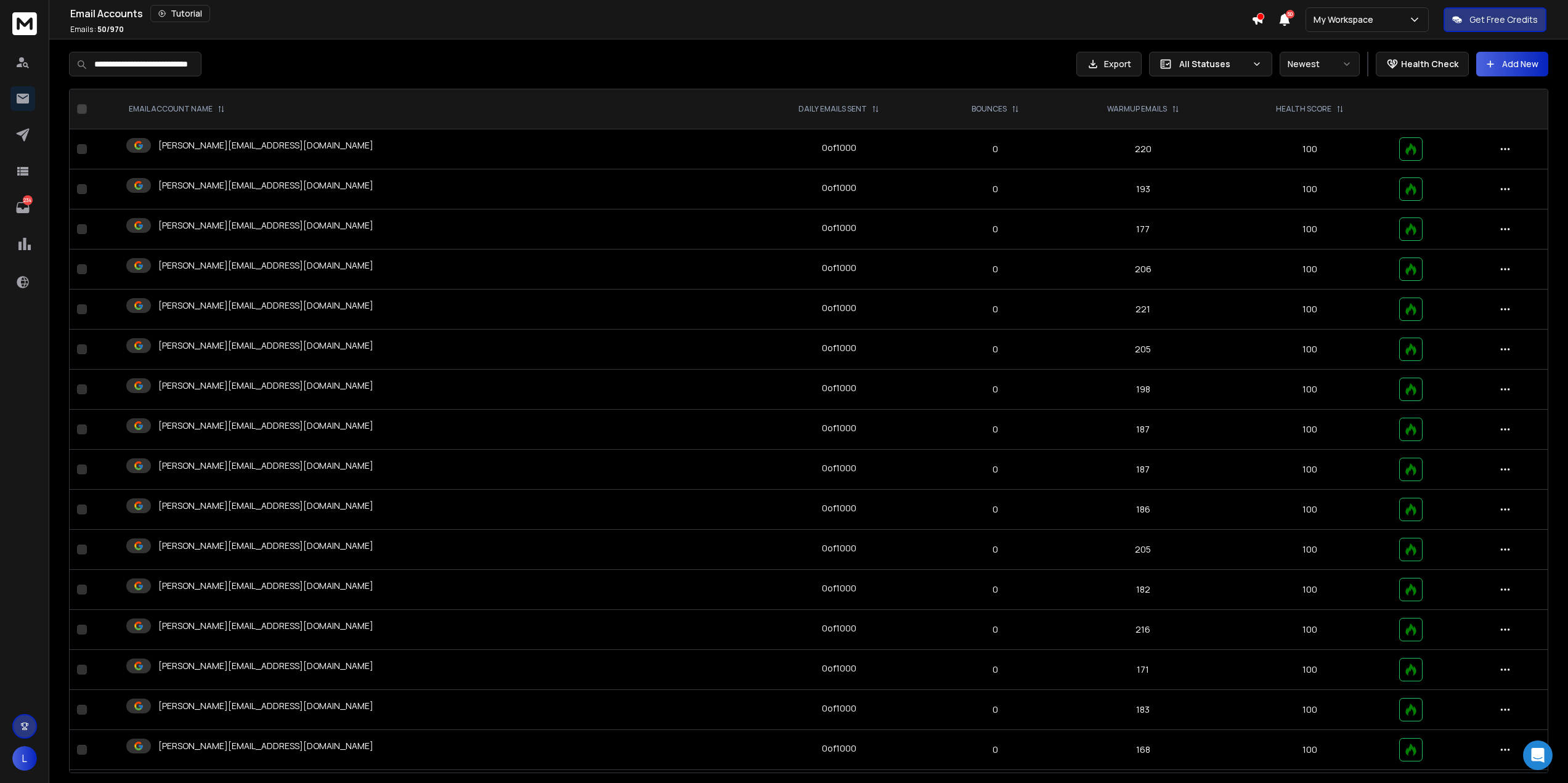
click at [380, 68] on div "**********" at bounding box center [569, 64] width 1000 height 24
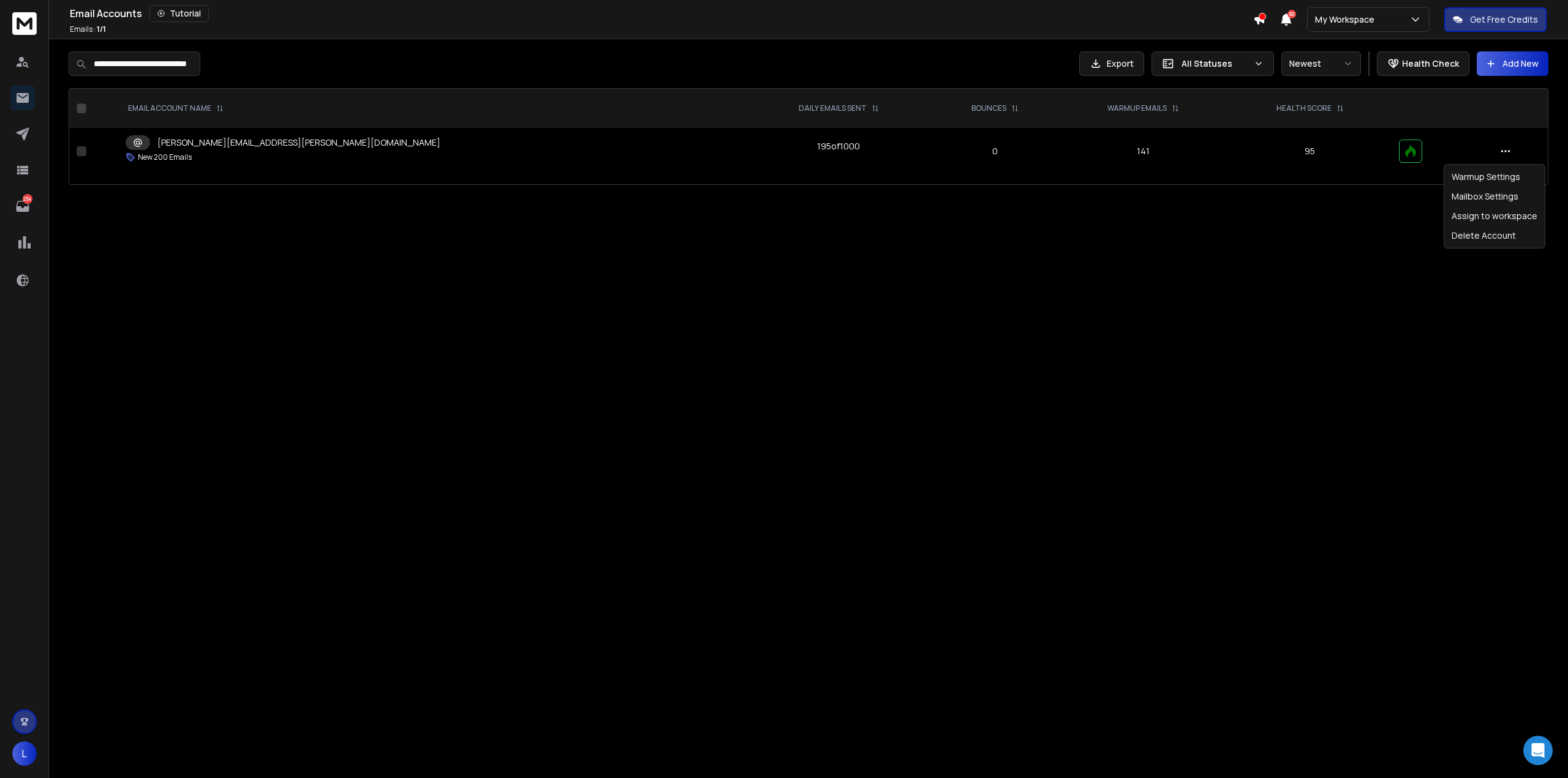
click at [1500, 150] on icon at bounding box center [1505, 151] width 11 height 11
click at [1494, 191] on div "Mailbox Settings" at bounding box center [1494, 196] width 95 height 19
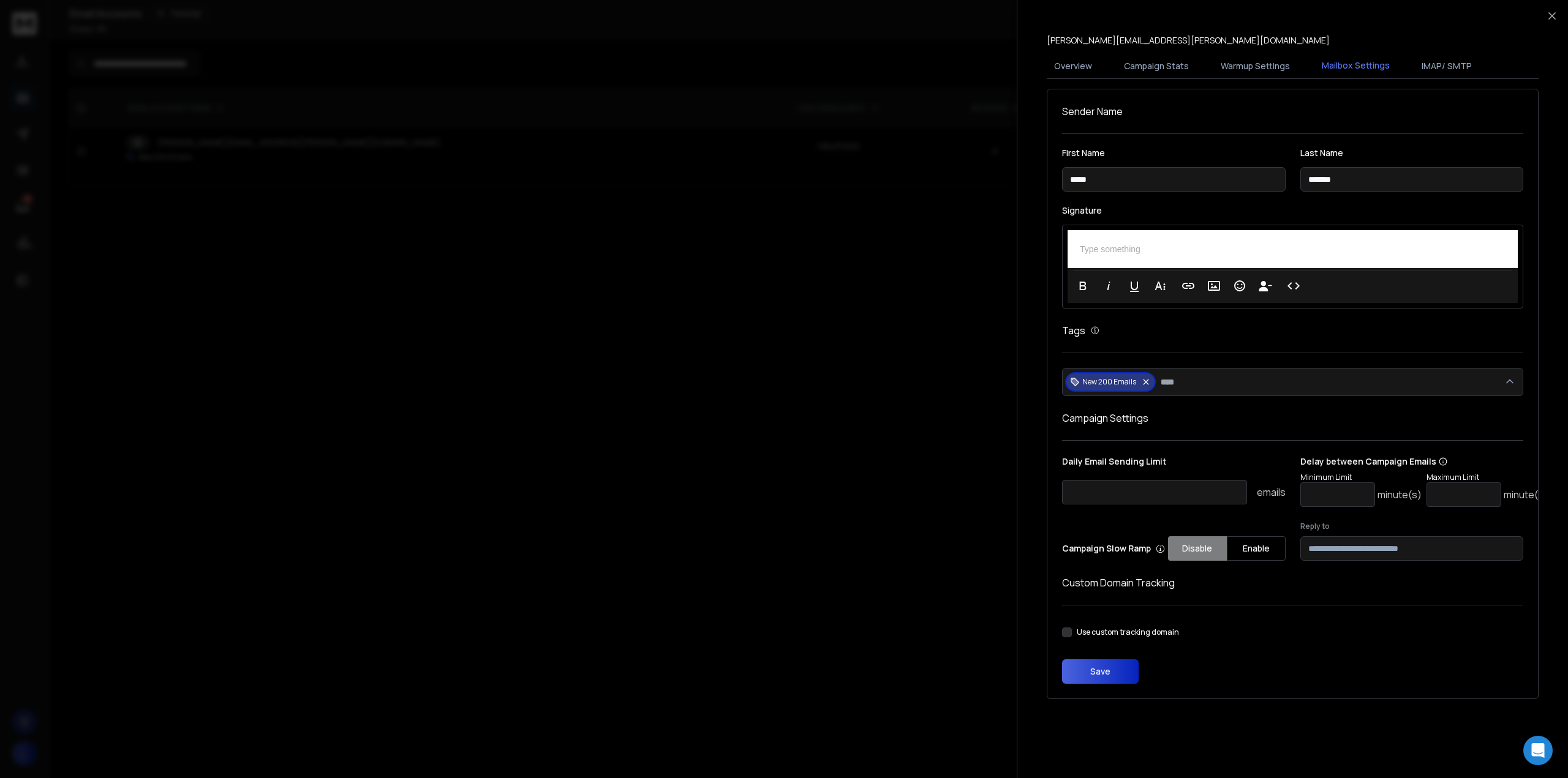
drag, startPoint x: 1350, startPoint y: 502, endPoint x: 1252, endPoint y: 502, distance: 98.0
click at [1252, 502] on div "Daily Email Sending Limit **** emails Delay between Campaign Emails Minimum Lim…" at bounding box center [1292, 507] width 461 height 105
type input "*"
drag, startPoint x: 1448, startPoint y: 497, endPoint x: 1397, endPoint y: 482, distance: 53.2
click at [1397, 482] on div "Minimum Limit * minute(s) Maximum Limit * minute(s)" at bounding box center [1424, 490] width 248 height 34
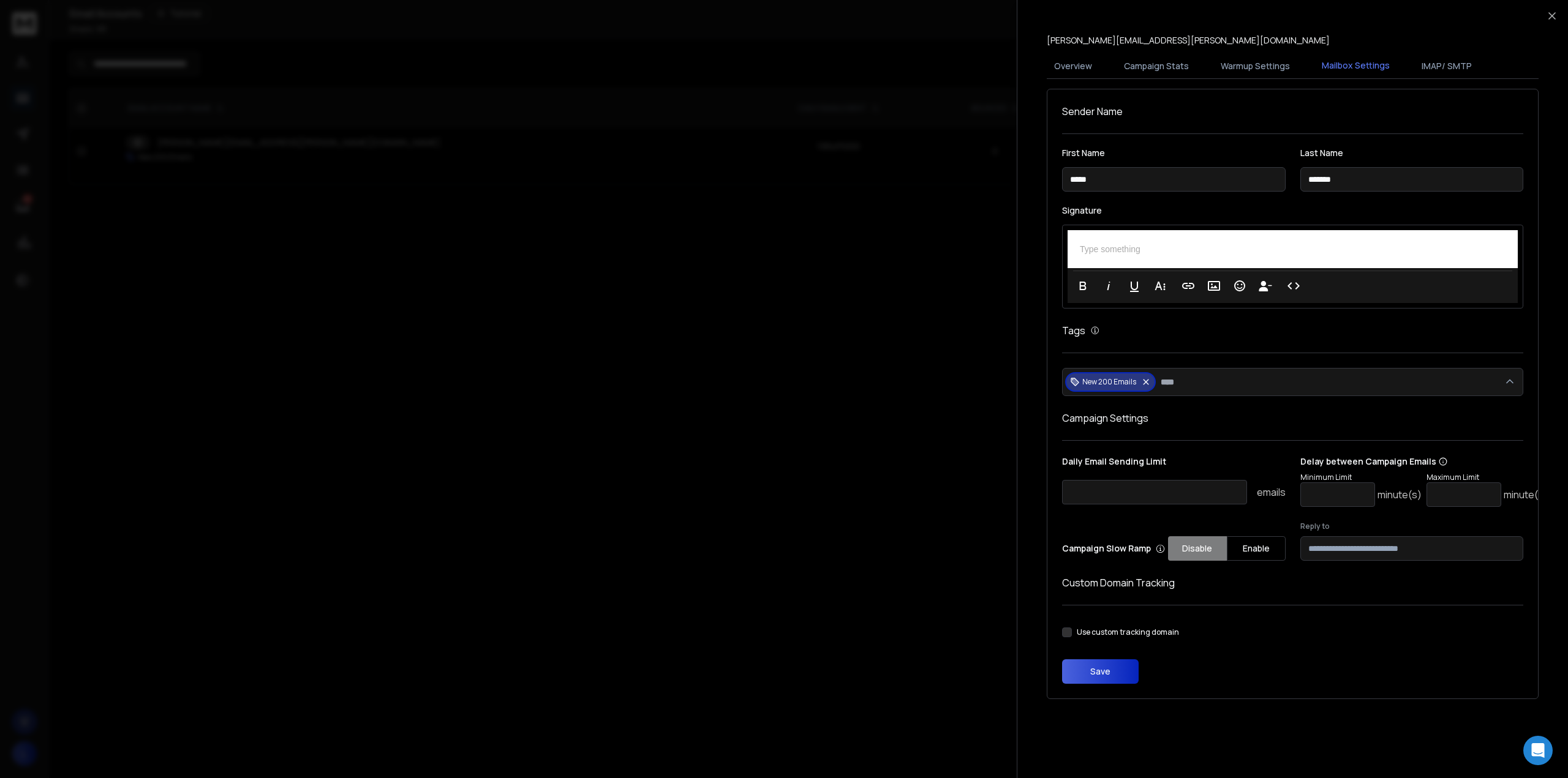
type input "*"
click at [1102, 665] on button "Save" at bounding box center [1100, 671] width 77 height 24
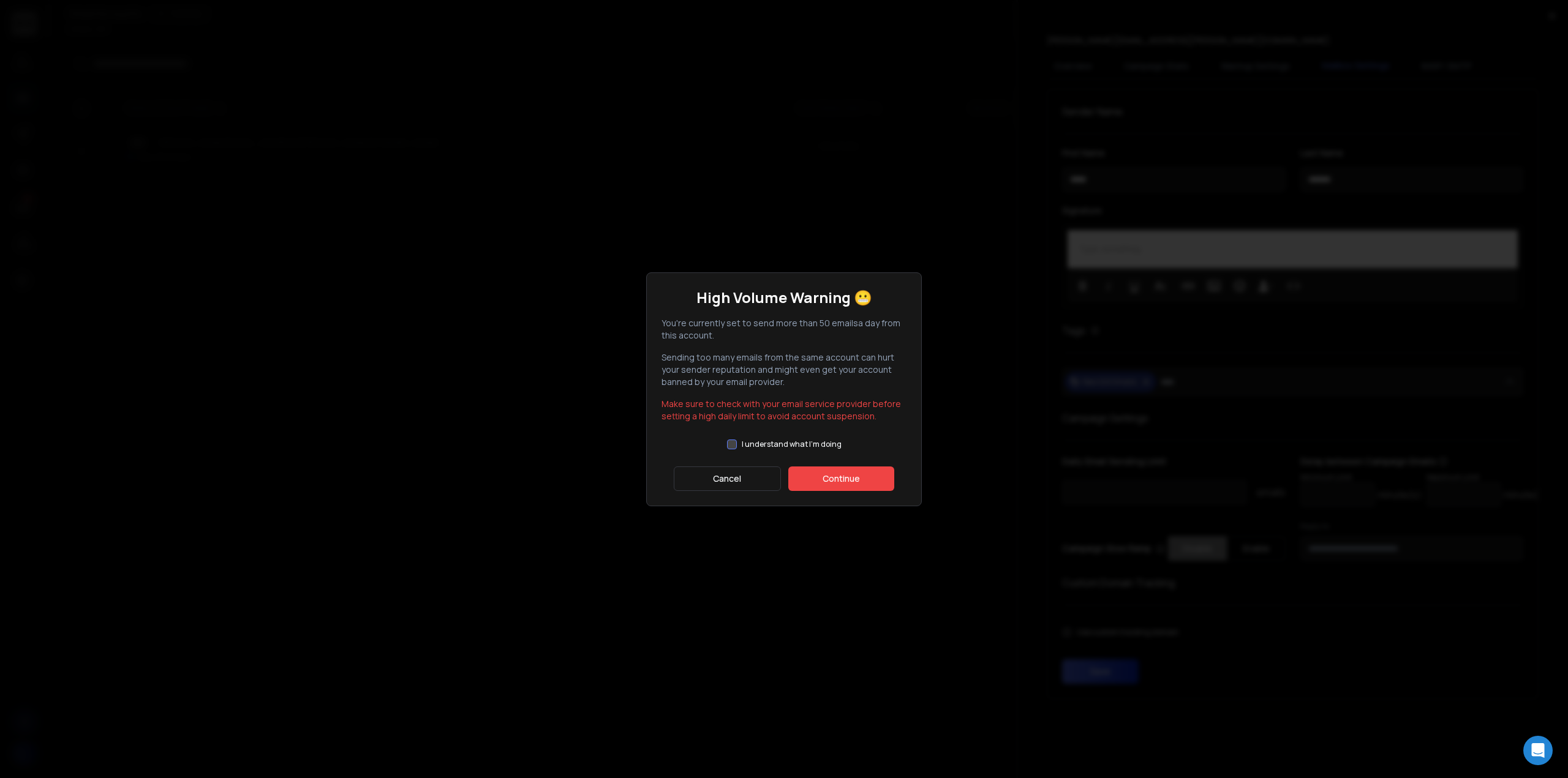
click at [730, 444] on button "I understand what I'm doing" at bounding box center [732, 444] width 10 height 10
click at [832, 472] on button "Continue" at bounding box center [841, 479] width 106 height 24
